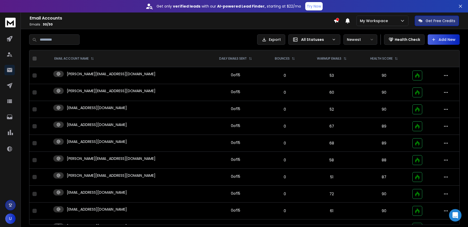
click at [416, 75] on icon at bounding box center [418, 75] width 4 height 5
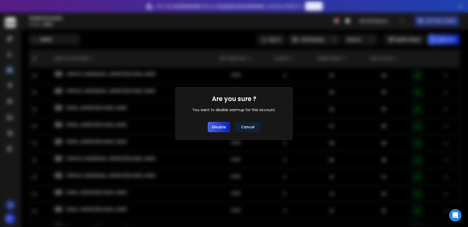
click at [246, 128] on button "Cancel" at bounding box center [248, 127] width 25 height 10
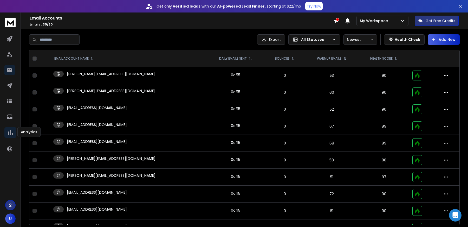
click at [9, 134] on icon at bounding box center [11, 133] width 8 height 8
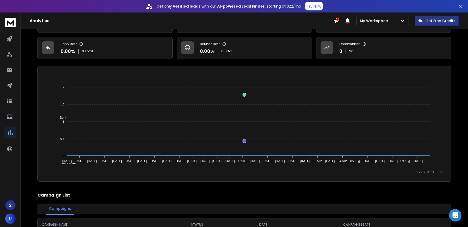
scroll to position [58, 0]
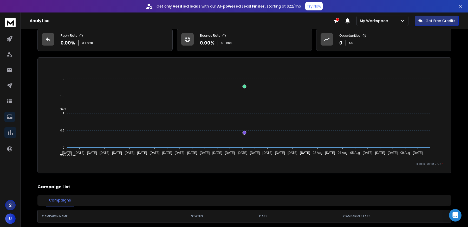
click at [6, 113] on link at bounding box center [9, 117] width 10 height 10
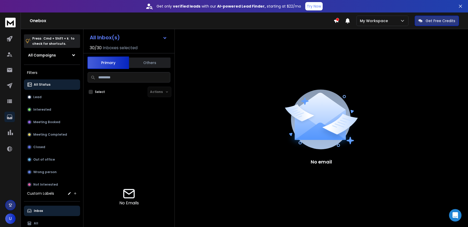
click at [144, 63] on button "Others" at bounding box center [150, 62] width 42 height 11
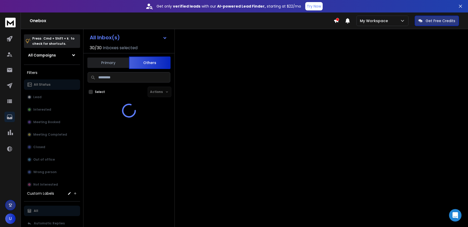
click at [101, 63] on button "Primary" at bounding box center [108, 62] width 42 height 11
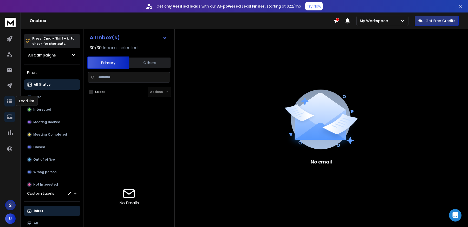
click at [6, 101] on link at bounding box center [9, 101] width 10 height 10
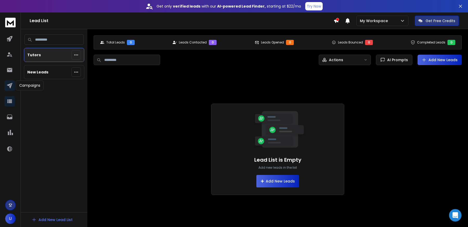
click at [12, 85] on icon at bounding box center [10, 85] width 6 height 6
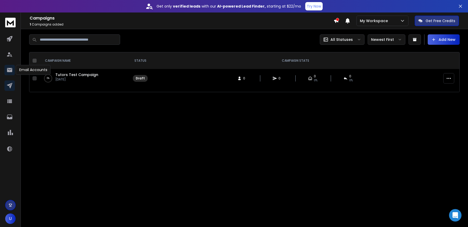
click at [10, 69] on icon at bounding box center [9, 70] width 5 height 4
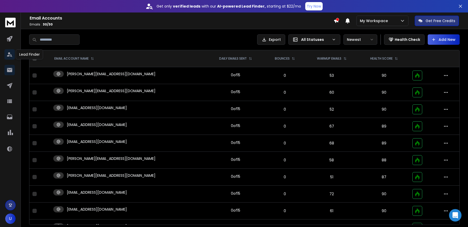
click at [10, 53] on icon at bounding box center [10, 54] width 6 height 6
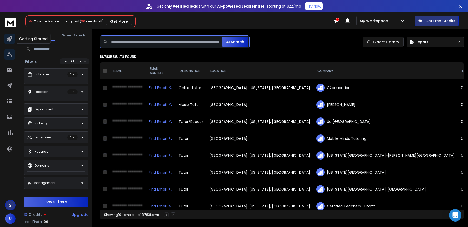
click at [8, 38] on icon at bounding box center [10, 39] width 6 height 6
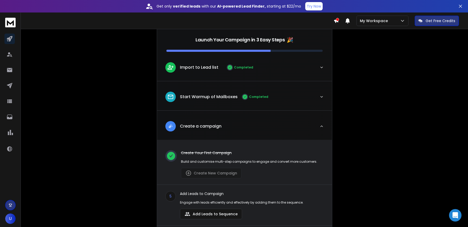
scroll to position [47, 0]
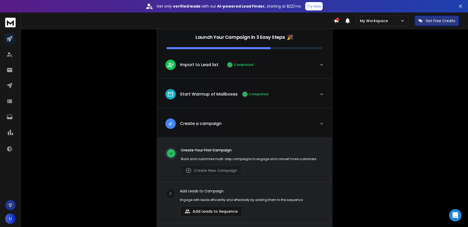
click at [233, 93] on p "Start Warmup of Mailboxes" at bounding box center [209, 94] width 58 height 6
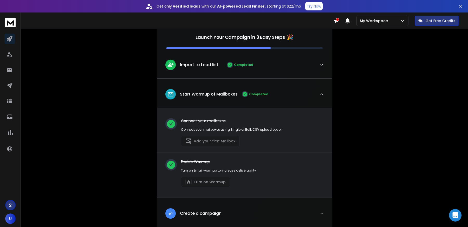
click at [209, 141] on div "Connect your mailboxes Connect your mailboxes using Single or Bulk CSV upload o…" at bounding box center [232, 132] width 102 height 28
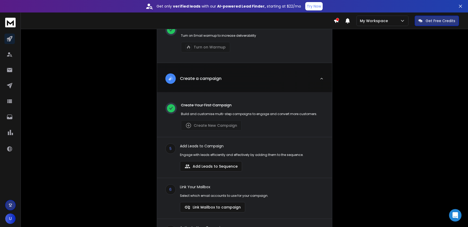
scroll to position [183, 0]
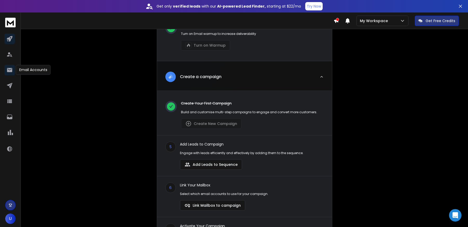
click at [10, 70] on icon at bounding box center [9, 70] width 5 height 4
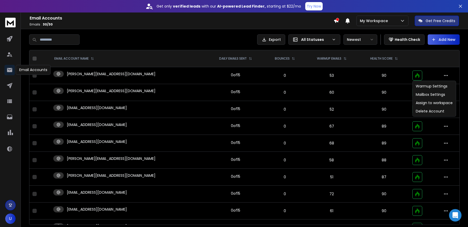
click at [448, 72] on button at bounding box center [446, 75] width 21 height 9
click at [440, 95] on div "Mailbox Settings" at bounding box center [434, 94] width 41 height 8
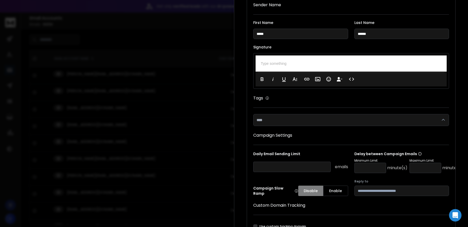
scroll to position [45, 0]
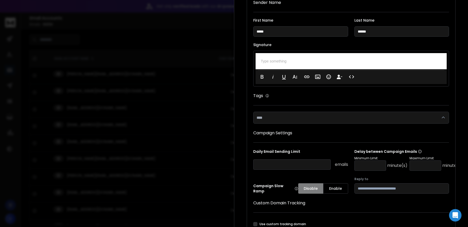
click at [293, 63] on div at bounding box center [351, 61] width 181 height 6
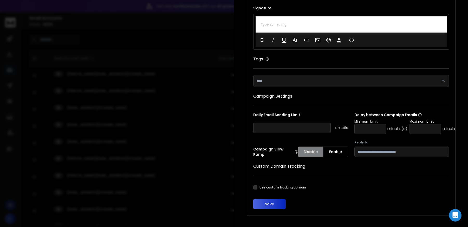
scroll to position [84, 0]
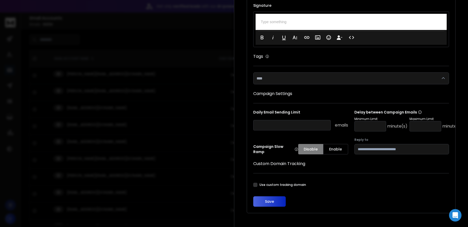
click at [368, 146] on input "text" at bounding box center [402, 149] width 95 height 10
click at [355, 161] on h1 "Custom Domain Tracking" at bounding box center [351, 164] width 196 height 6
click at [368, 145] on input "text" at bounding box center [402, 149] width 95 height 10
click at [269, 162] on h1 "Custom Domain Tracking" at bounding box center [351, 164] width 196 height 6
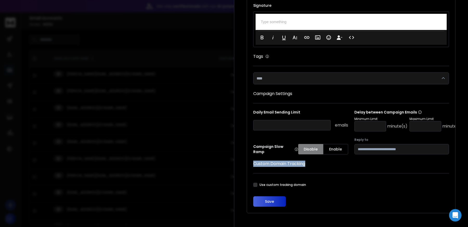
click at [269, 162] on h1 "Custom Domain Tracking" at bounding box center [351, 164] width 196 height 6
click at [267, 183] on label "Use custom tracking domain" at bounding box center [283, 185] width 47 height 4
click at [255, 183] on button "Reply to" at bounding box center [255, 185] width 4 height 4
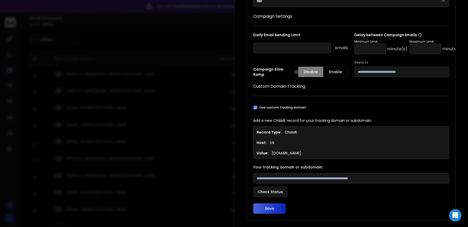
scroll to position [168, 0]
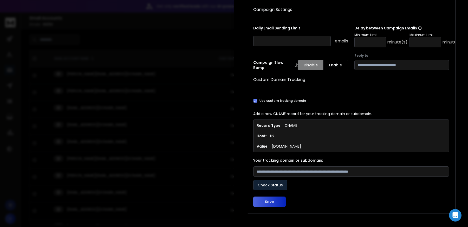
click at [273, 185] on button "Check Status" at bounding box center [270, 185] width 34 height 10
click at [255, 100] on button "Reply to" at bounding box center [255, 101] width 4 height 4
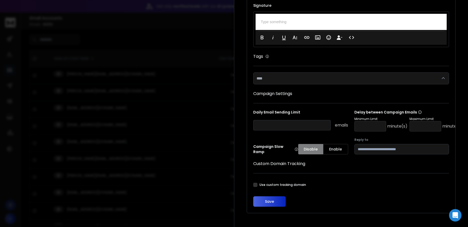
click at [326, 166] on h1 "Custom Domain Tracking" at bounding box center [351, 164] width 196 height 6
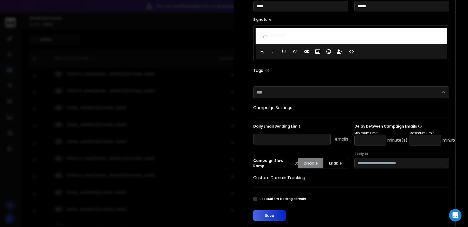
scroll to position [53, 0]
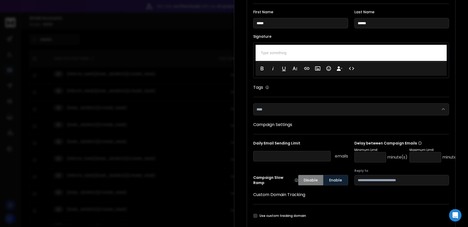
click at [336, 179] on button "Enable" at bounding box center [335, 180] width 25 height 10
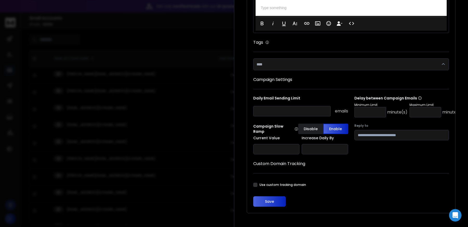
scroll to position [0, 0]
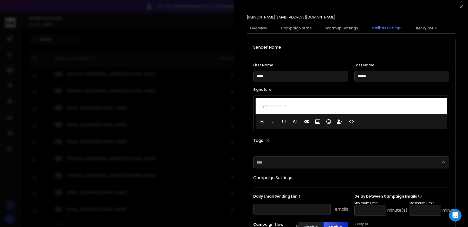
click at [345, 31] on button "Warmup Settings" at bounding box center [341, 27] width 39 height 11
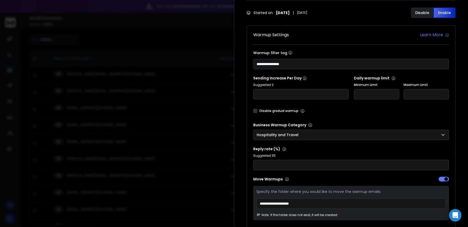
scroll to position [40, 0]
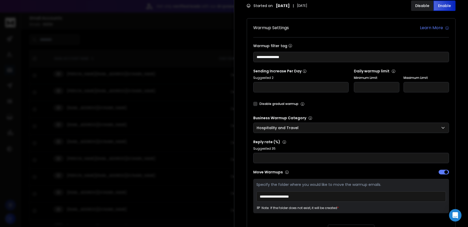
click at [304, 55] on input "**********" at bounding box center [351, 57] width 196 height 10
click at [311, 58] on input "**********" at bounding box center [351, 57] width 196 height 10
click at [333, 88] on input "*" at bounding box center [301, 87] width 96 height 10
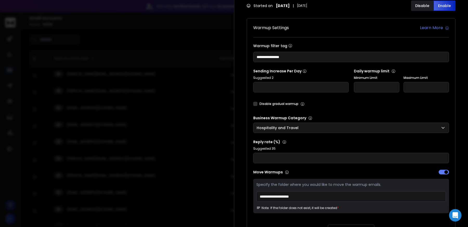
click at [370, 88] on input "*" at bounding box center [377, 87] width 46 height 10
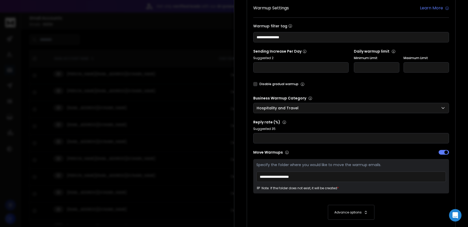
scroll to position [71, 0]
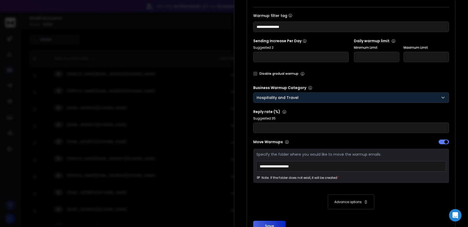
click at [314, 97] on div "Hospitality and Travel" at bounding box center [351, 97] width 189 height 5
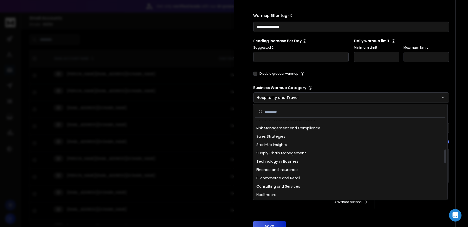
scroll to position [162, 0]
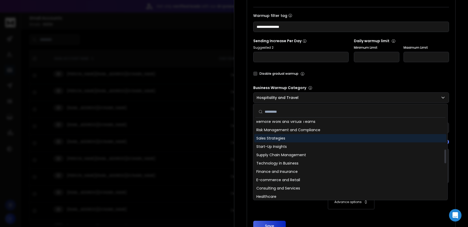
click at [291, 138] on div "Sales Strategies" at bounding box center [351, 138] width 192 height 8
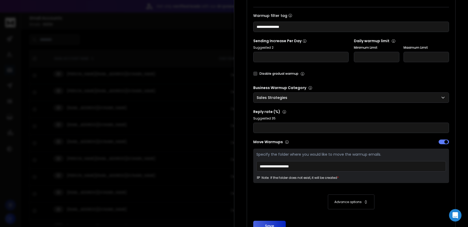
click at [324, 111] on p "Reply rate (%)" at bounding box center [351, 111] width 196 height 5
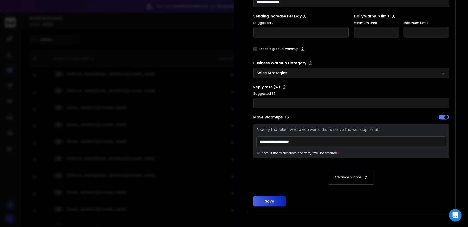
click at [272, 202] on button "Save" at bounding box center [269, 201] width 33 height 10
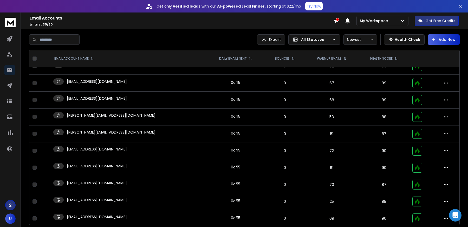
scroll to position [0, 0]
